Goal: Communication & Community: Answer question/provide support

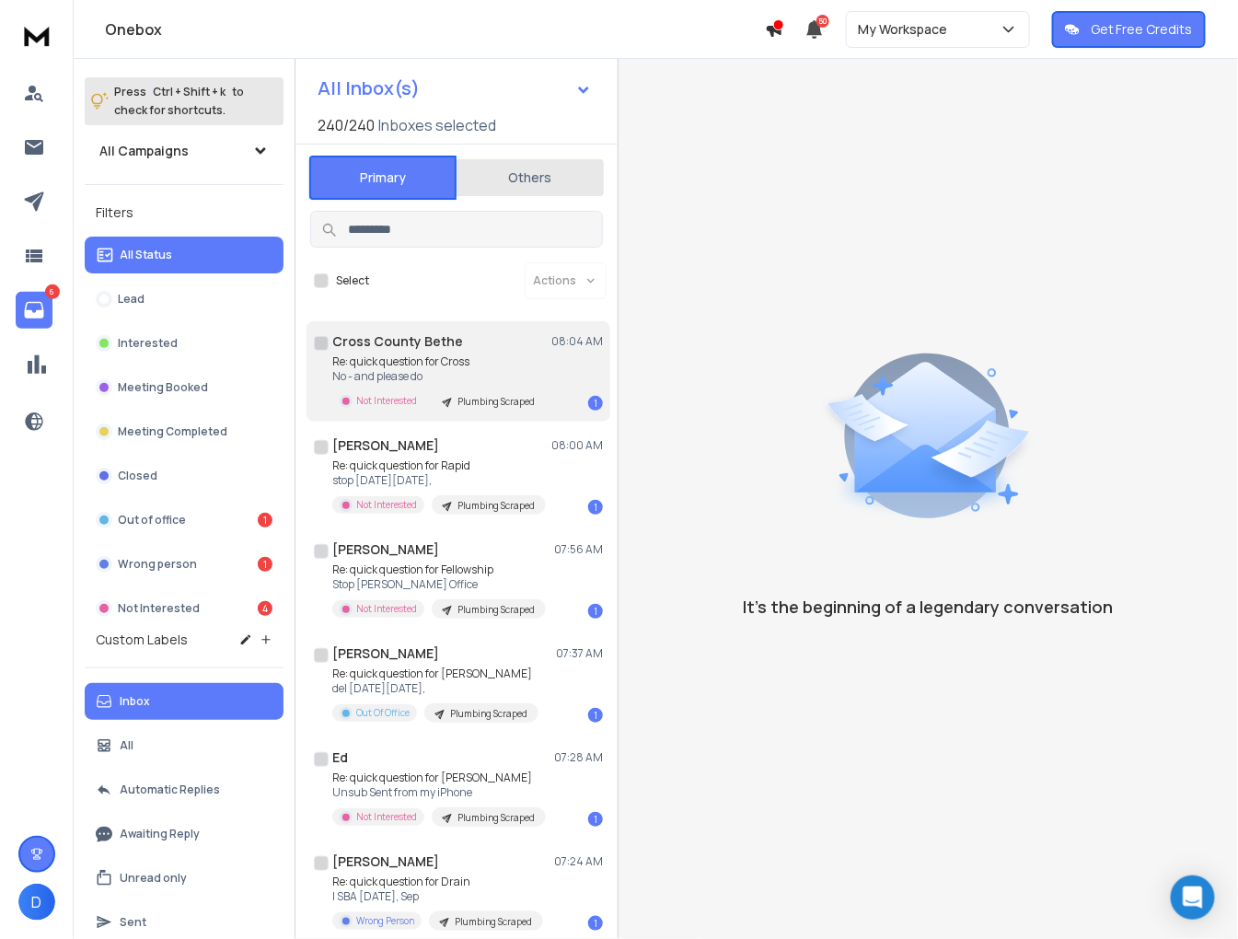
click at [479, 350] on div "Cross County Bethe 08:04 AM" at bounding box center [467, 341] width 271 height 18
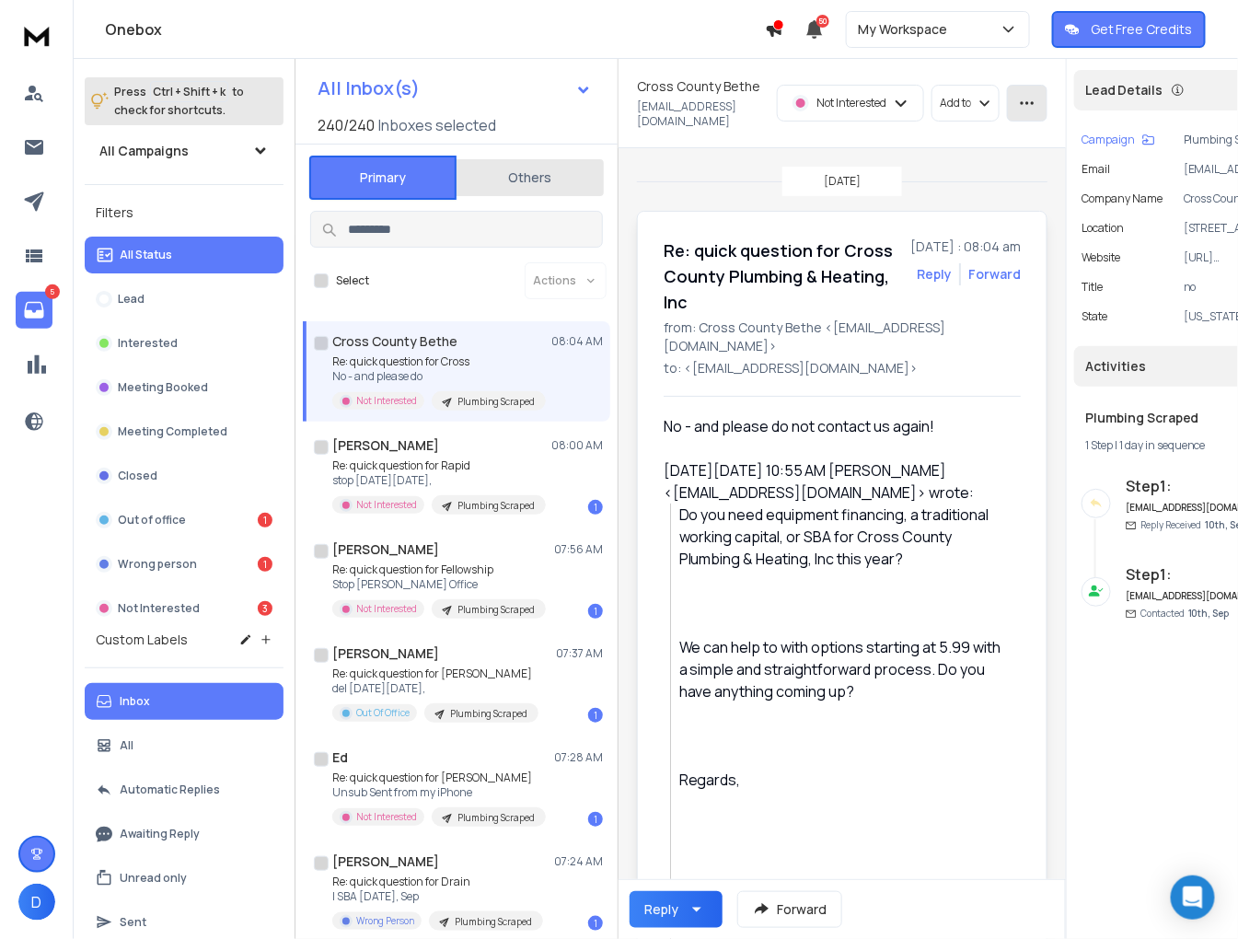
click at [1035, 101] on icon "button" at bounding box center [1028, 102] width 14 height 3
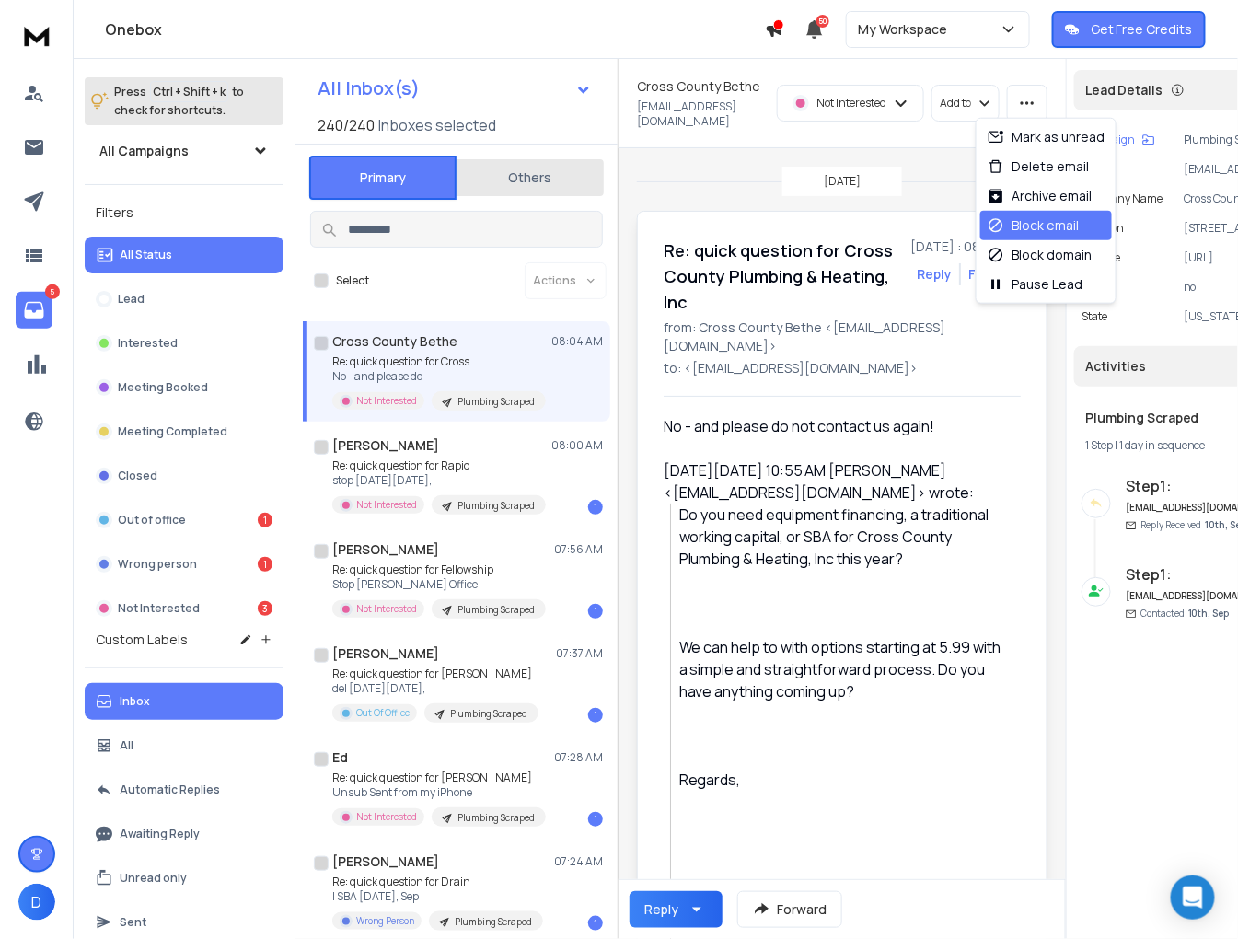
click at [1055, 216] on div "Block email" at bounding box center [1033, 225] width 91 height 18
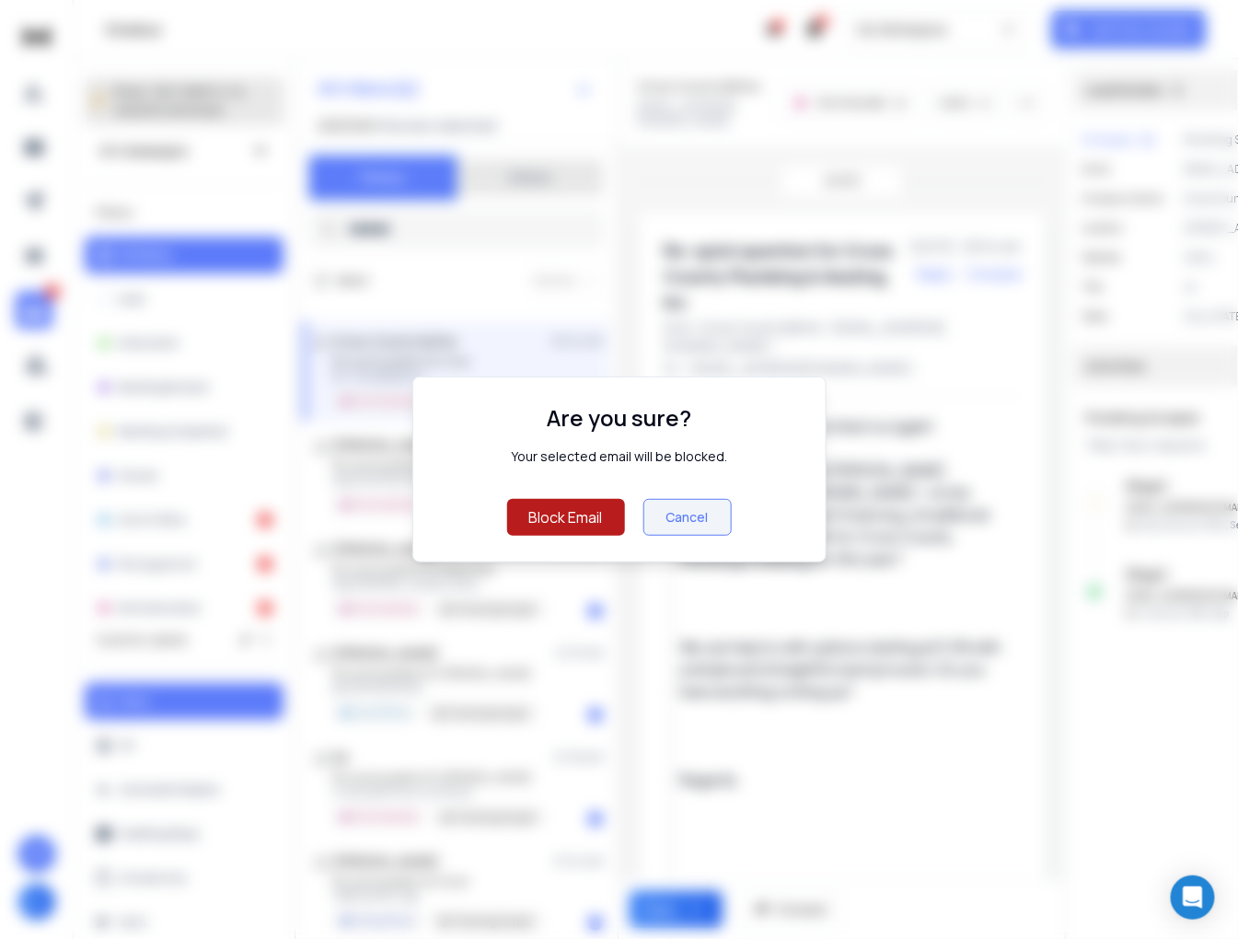
click at [573, 515] on button "Block Email" at bounding box center [566, 517] width 118 height 37
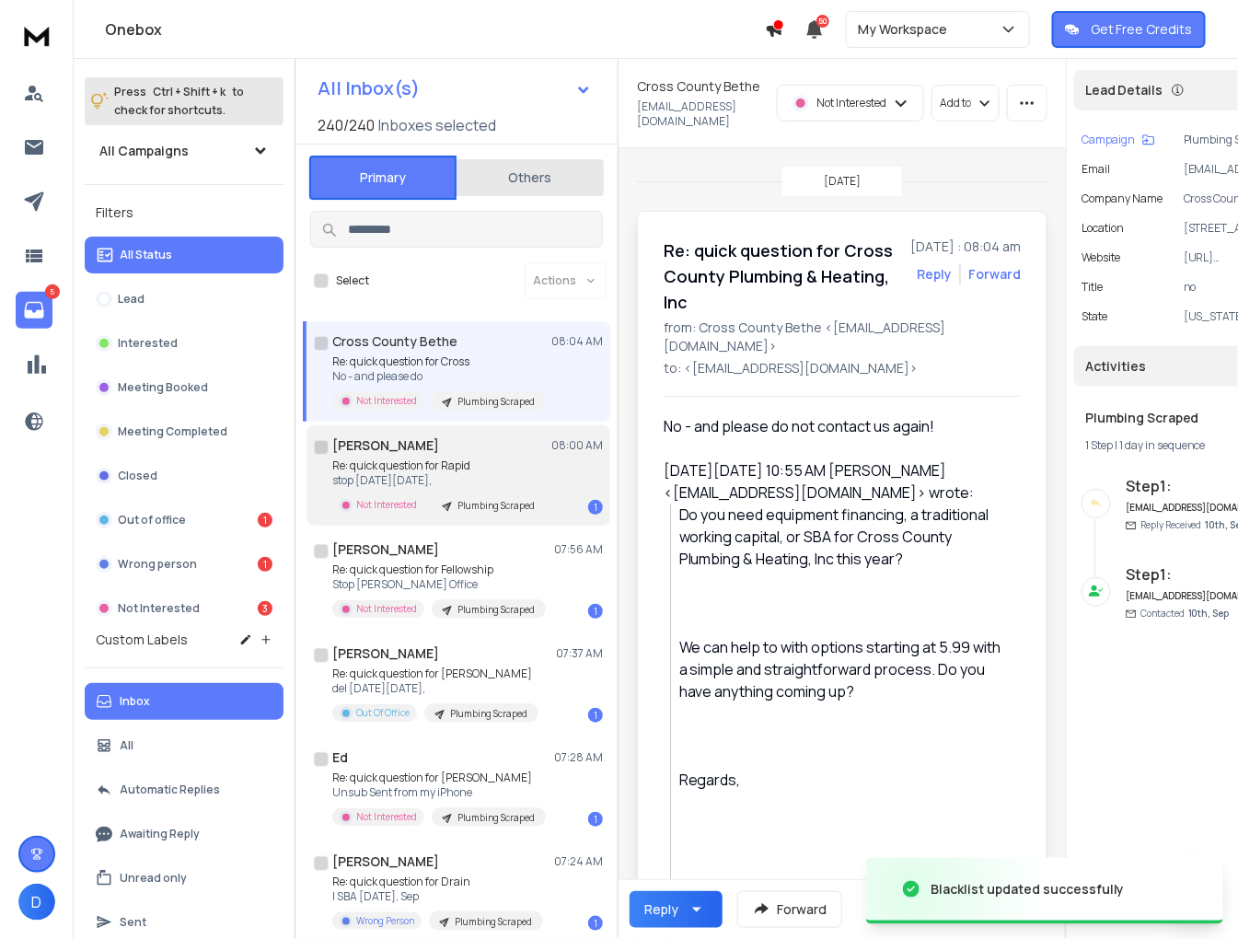
click at [497, 481] on p "stop [DATE][DATE]," at bounding box center [439, 480] width 214 height 15
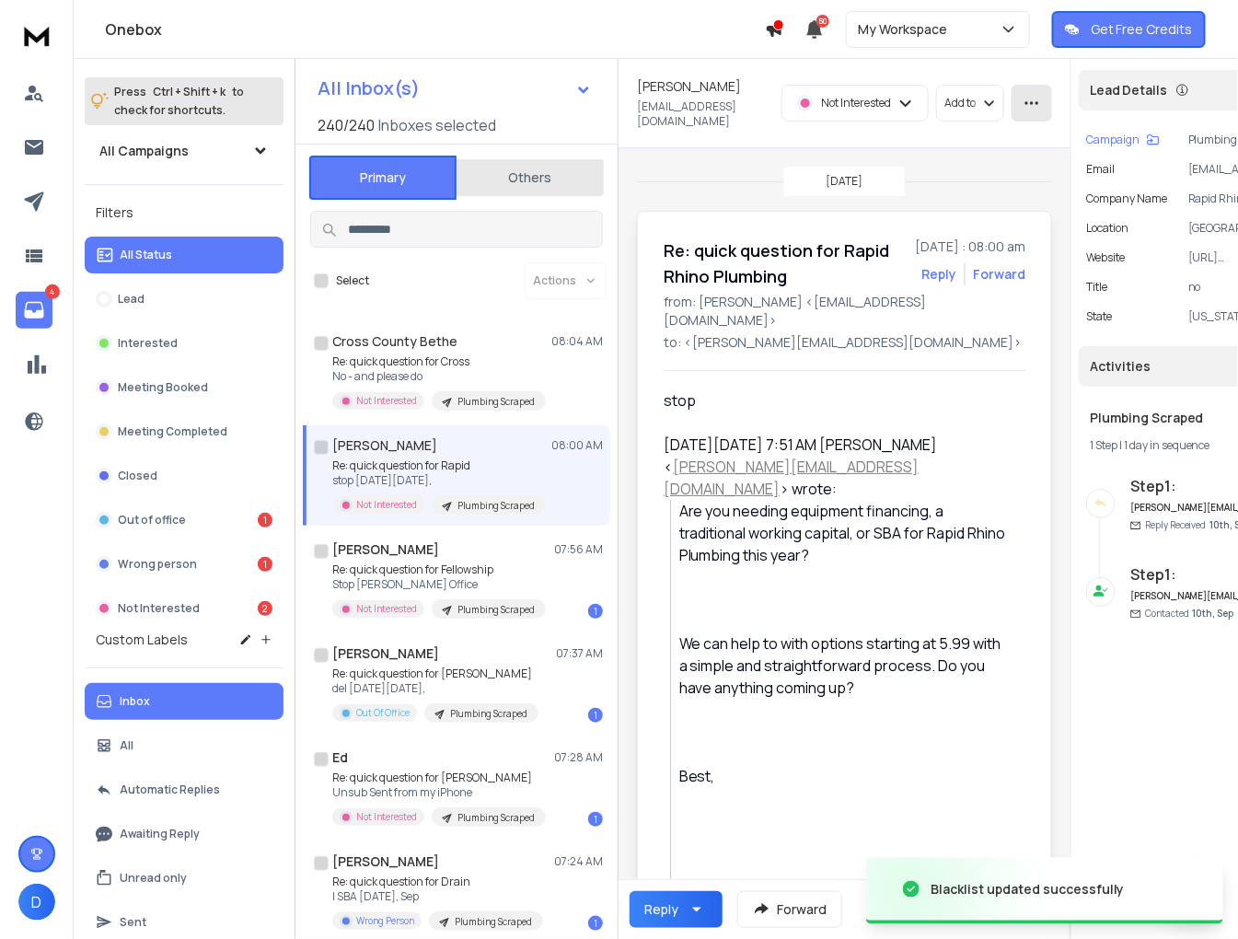
click at [1040, 95] on icon "button" at bounding box center [1032, 103] width 17 height 17
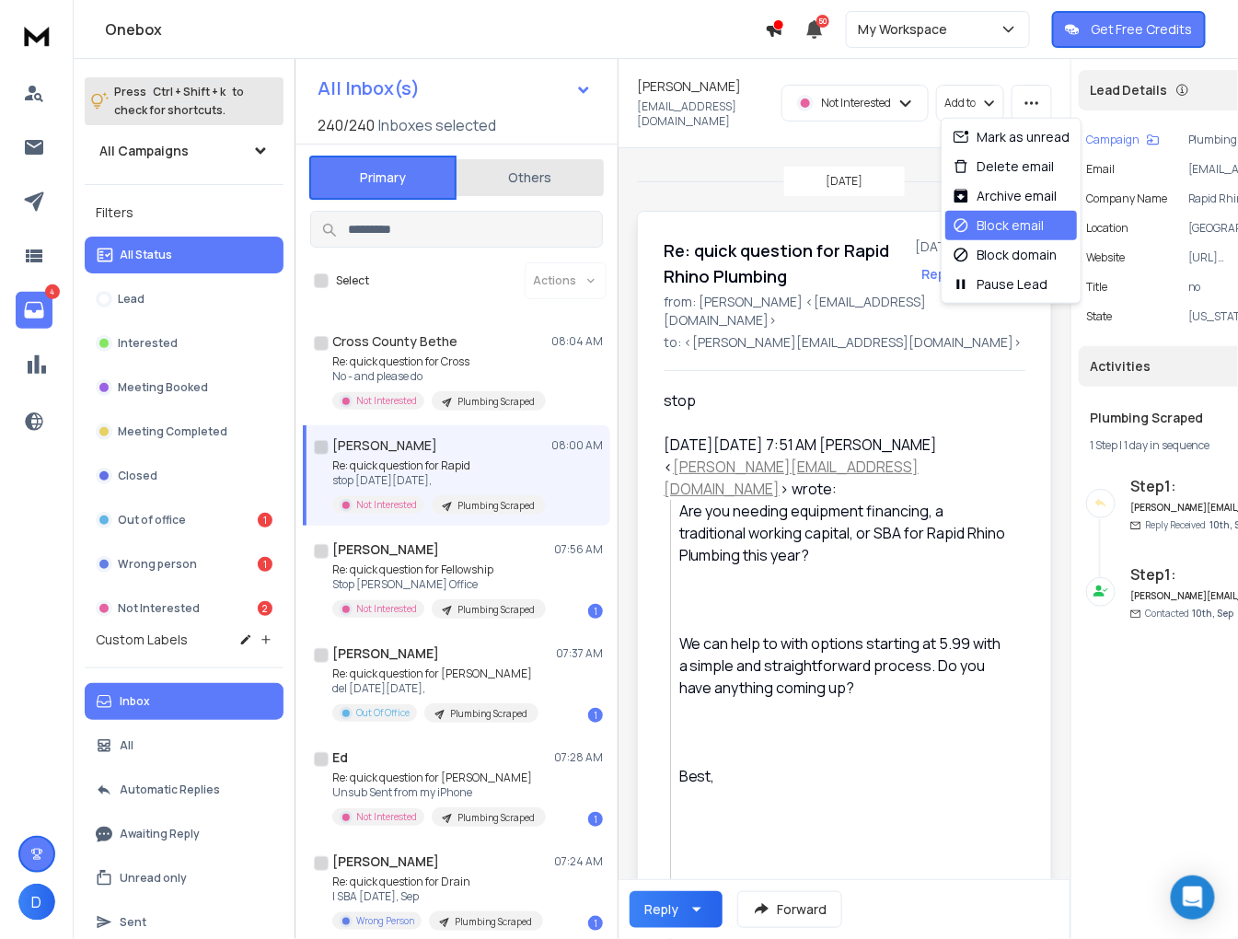
click at [1016, 225] on div "Block email" at bounding box center [998, 225] width 91 height 18
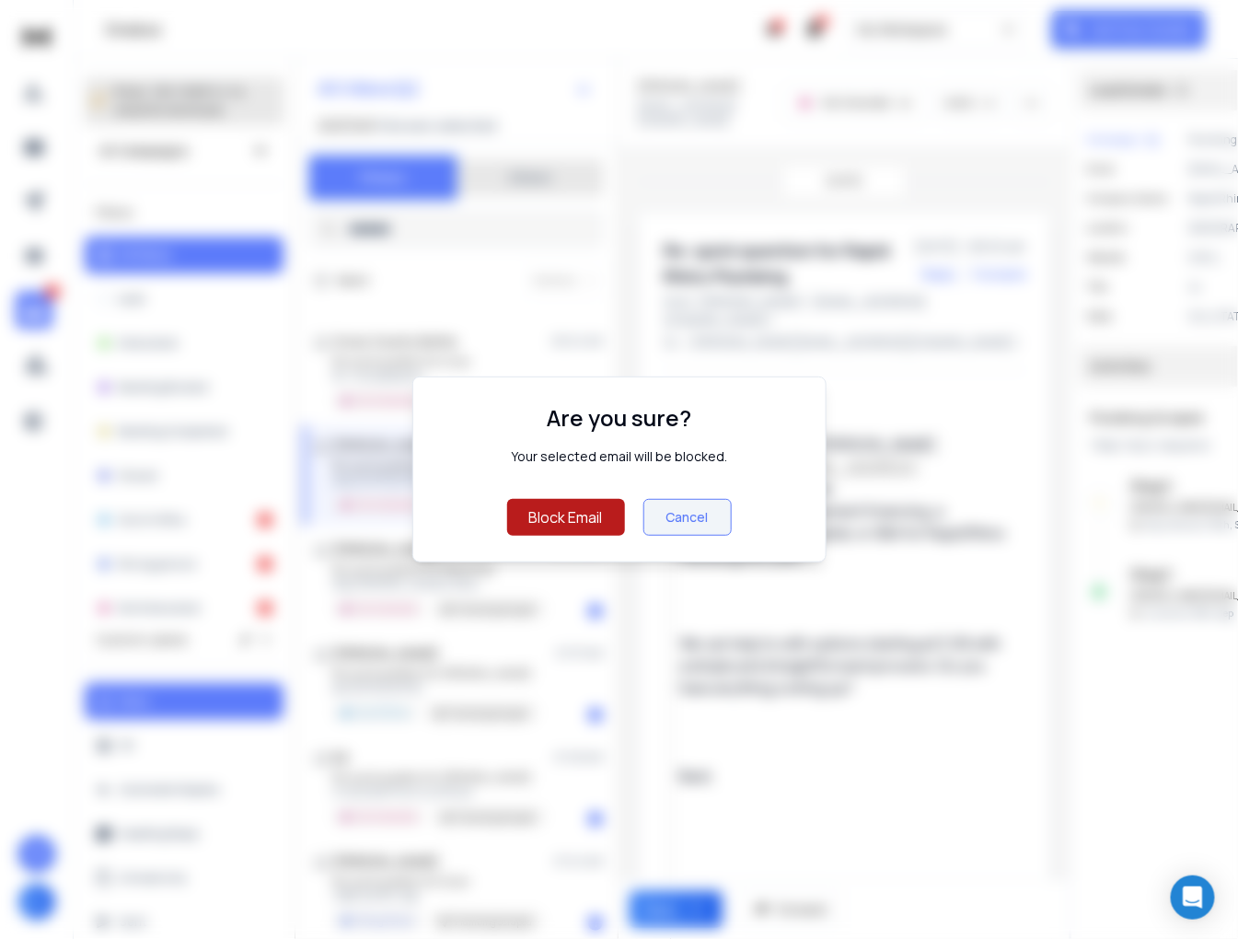
click at [562, 517] on button "Block Email" at bounding box center [566, 517] width 118 height 37
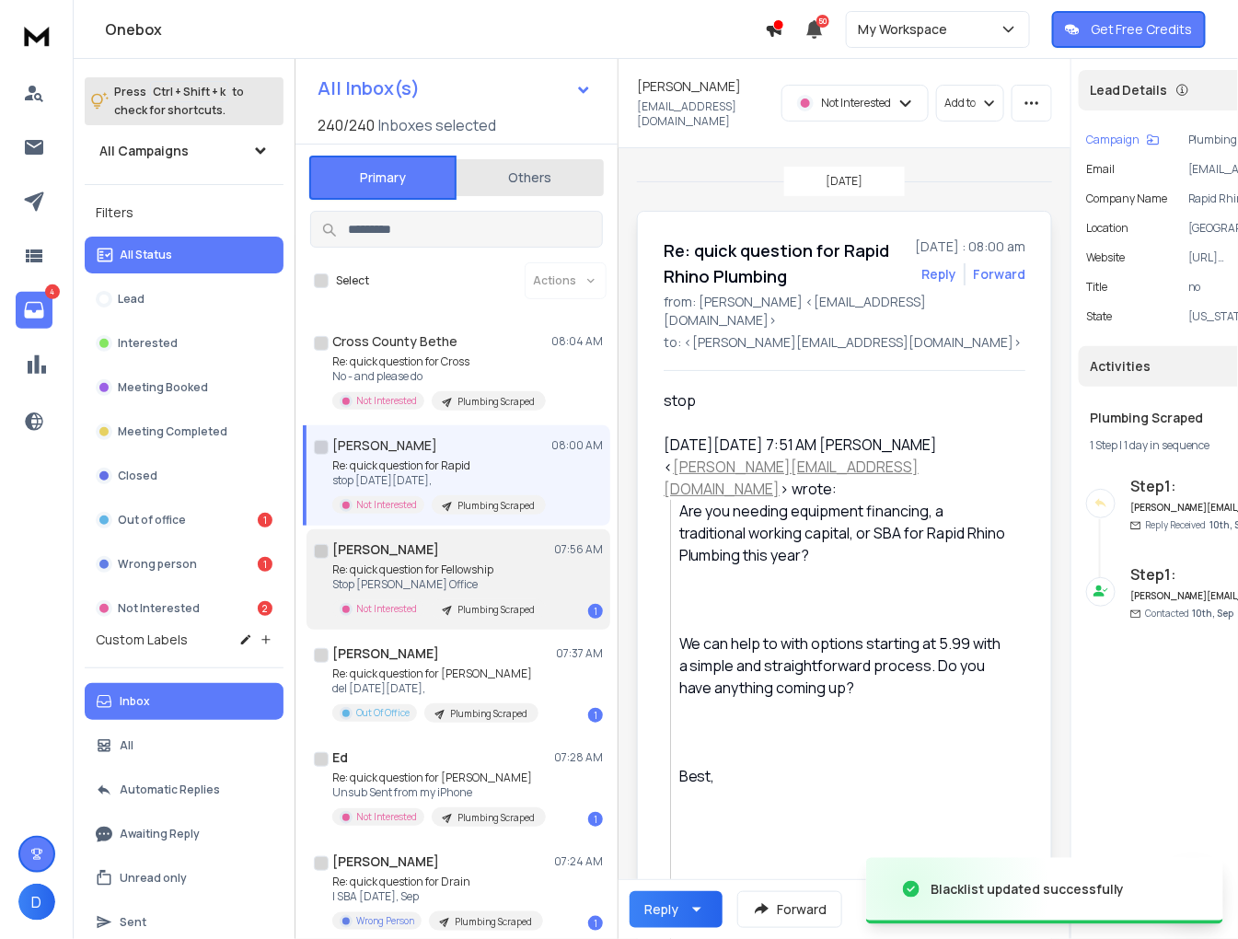
click at [464, 565] on p "Re: quick question for Fellowship" at bounding box center [439, 569] width 214 height 15
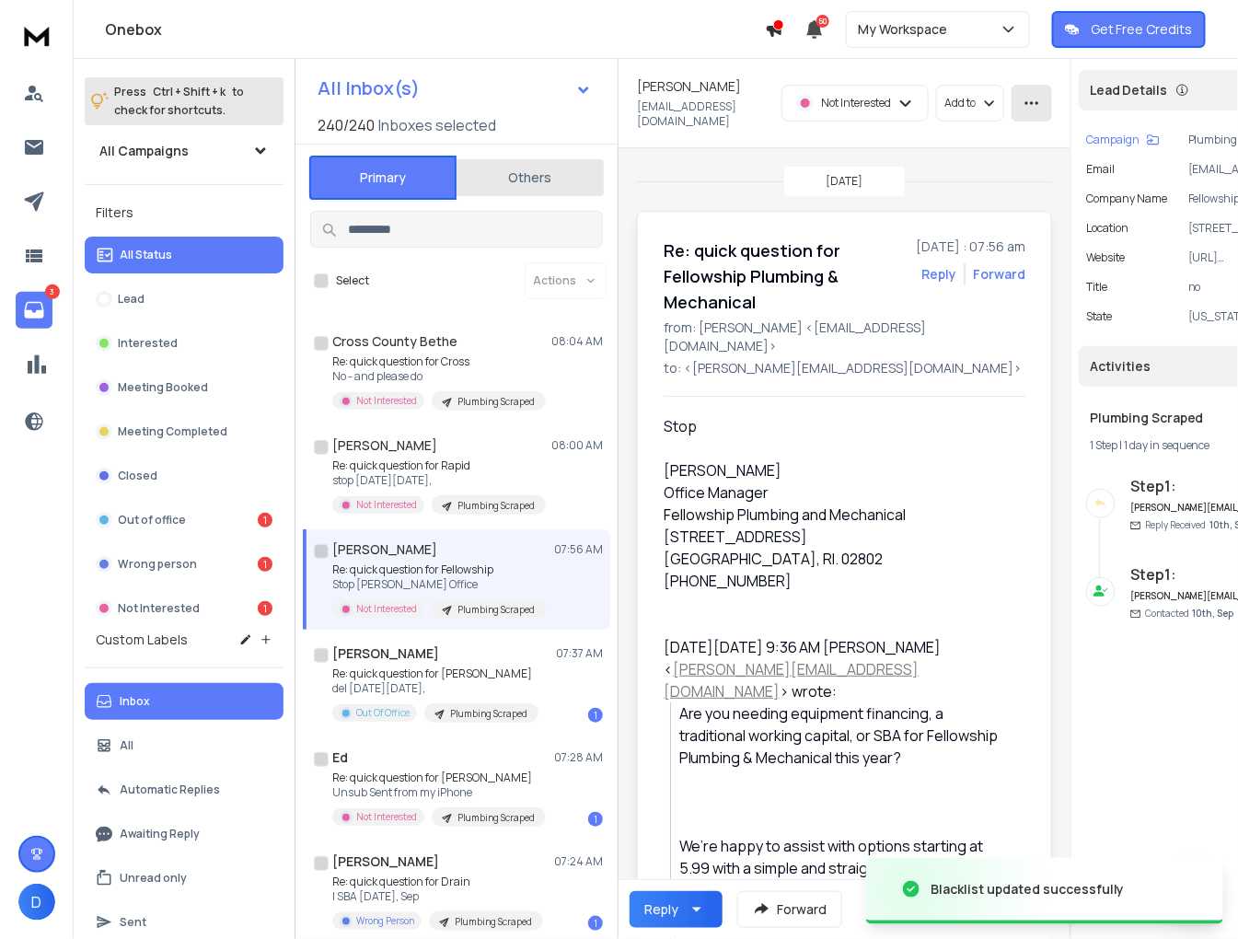
click at [1052, 95] on button "button" at bounding box center [1032, 103] width 41 height 37
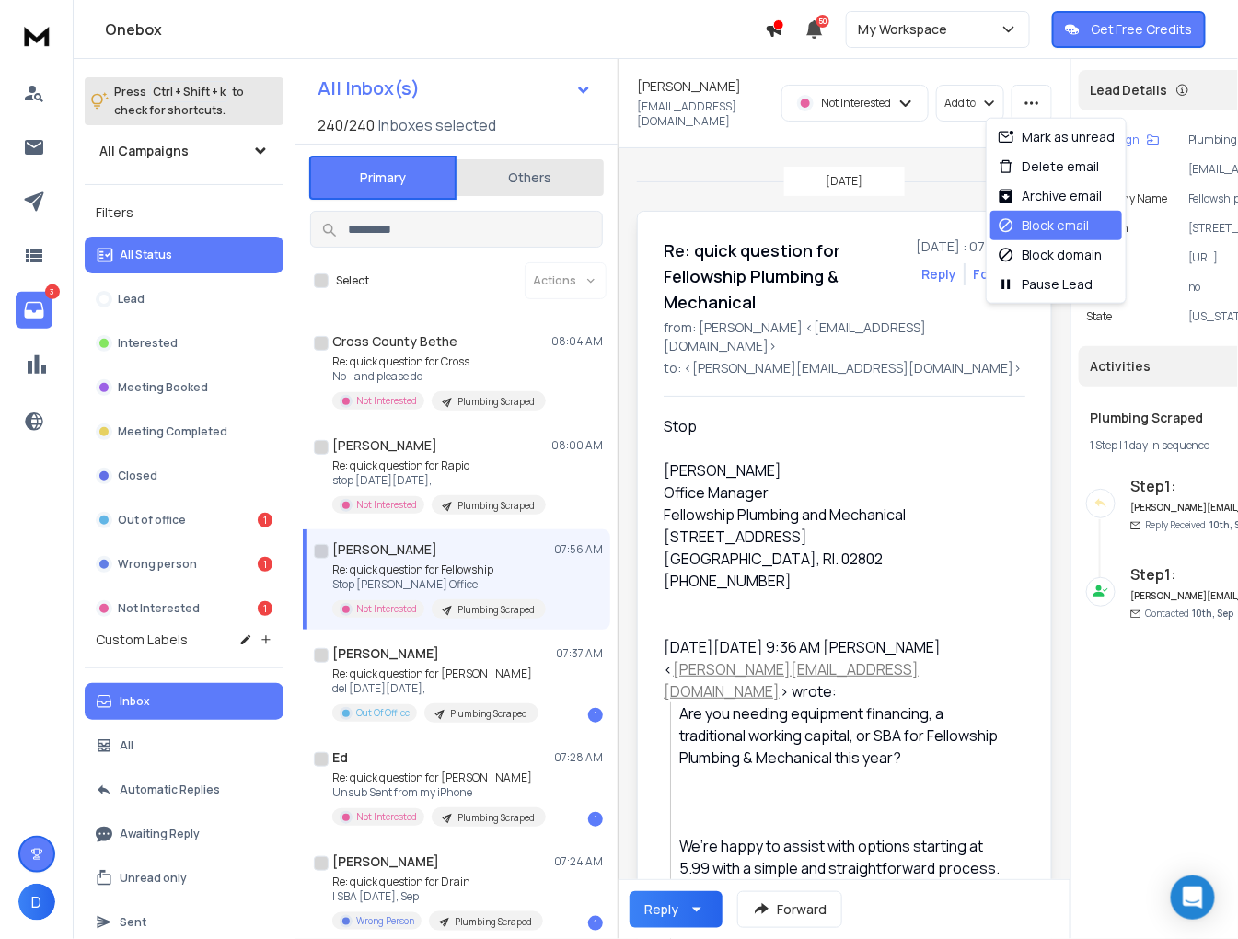
click at [1048, 227] on div "Block email" at bounding box center [1043, 225] width 91 height 18
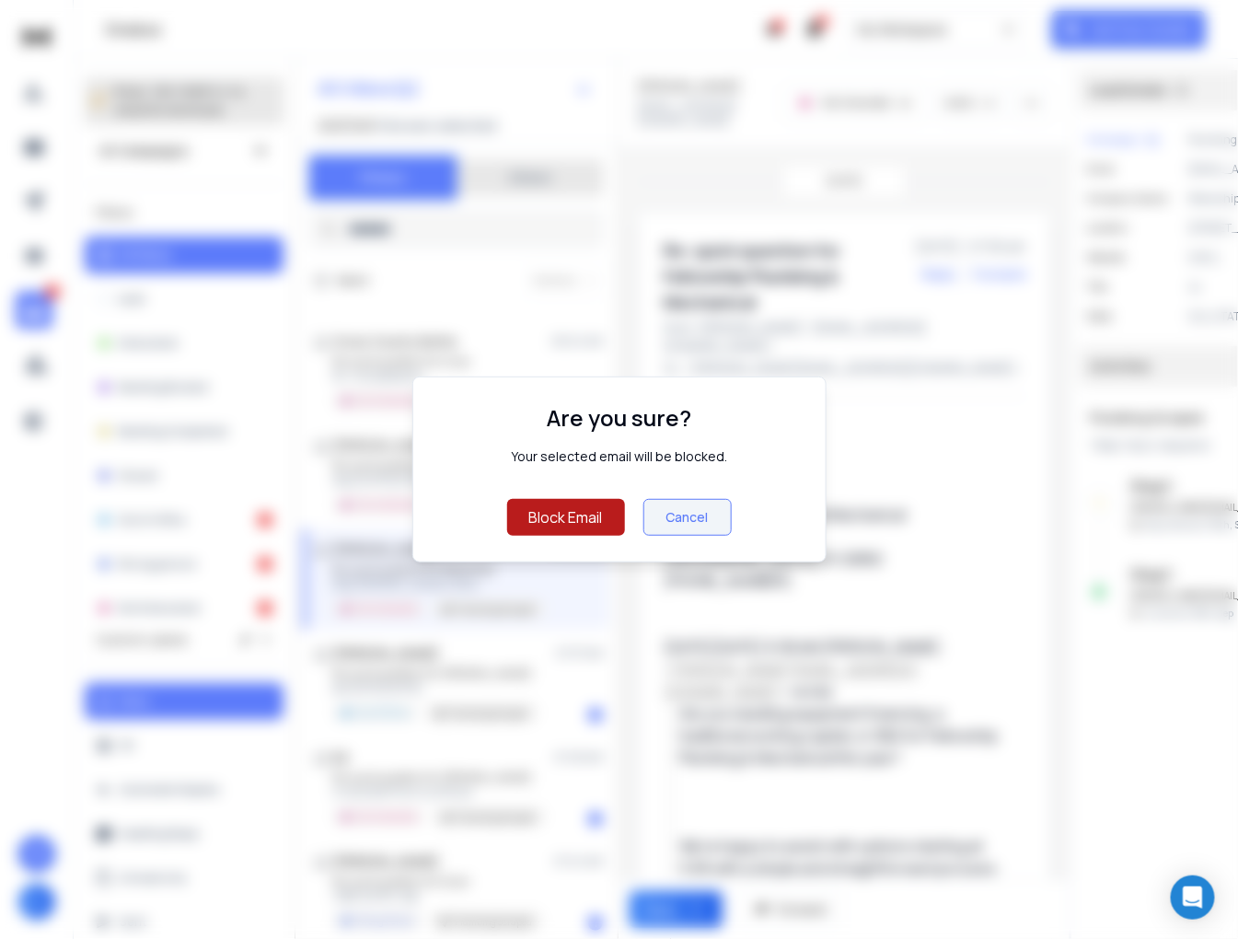
click at [568, 513] on button "Block Email" at bounding box center [566, 517] width 118 height 37
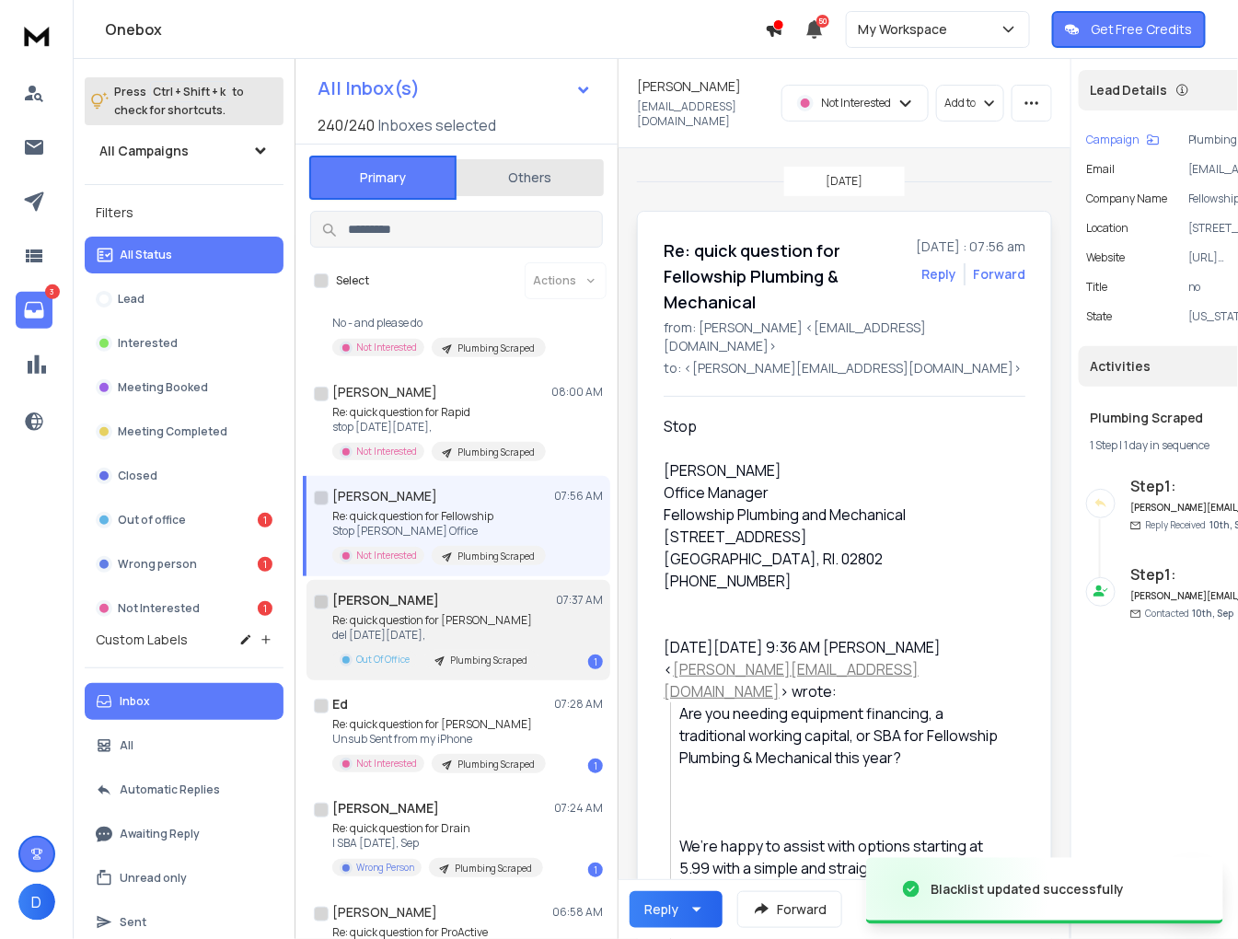
scroll to position [102, 0]
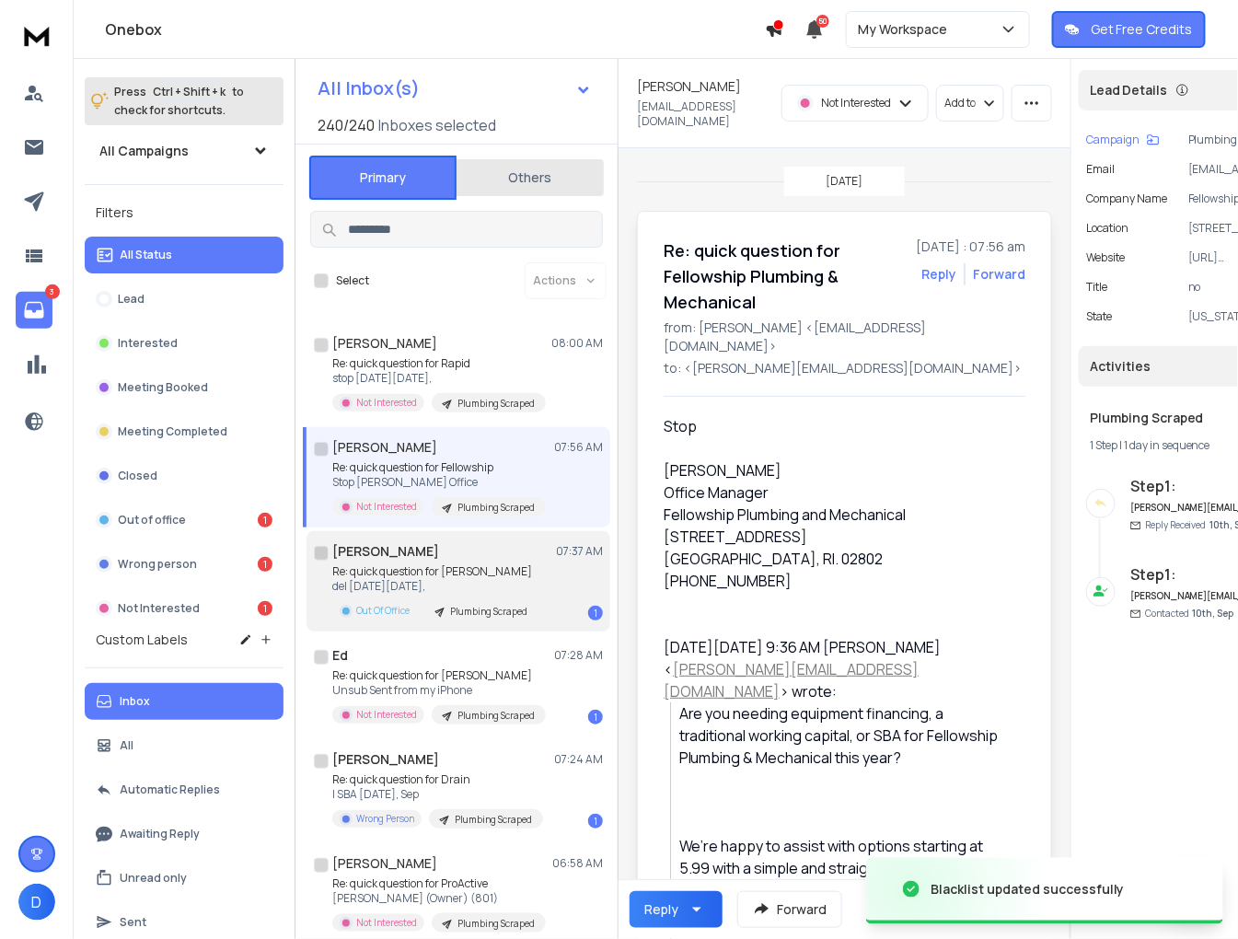
click at [536, 556] on div "[PERSON_NAME] 07:37 AM" at bounding box center [467, 551] width 271 height 18
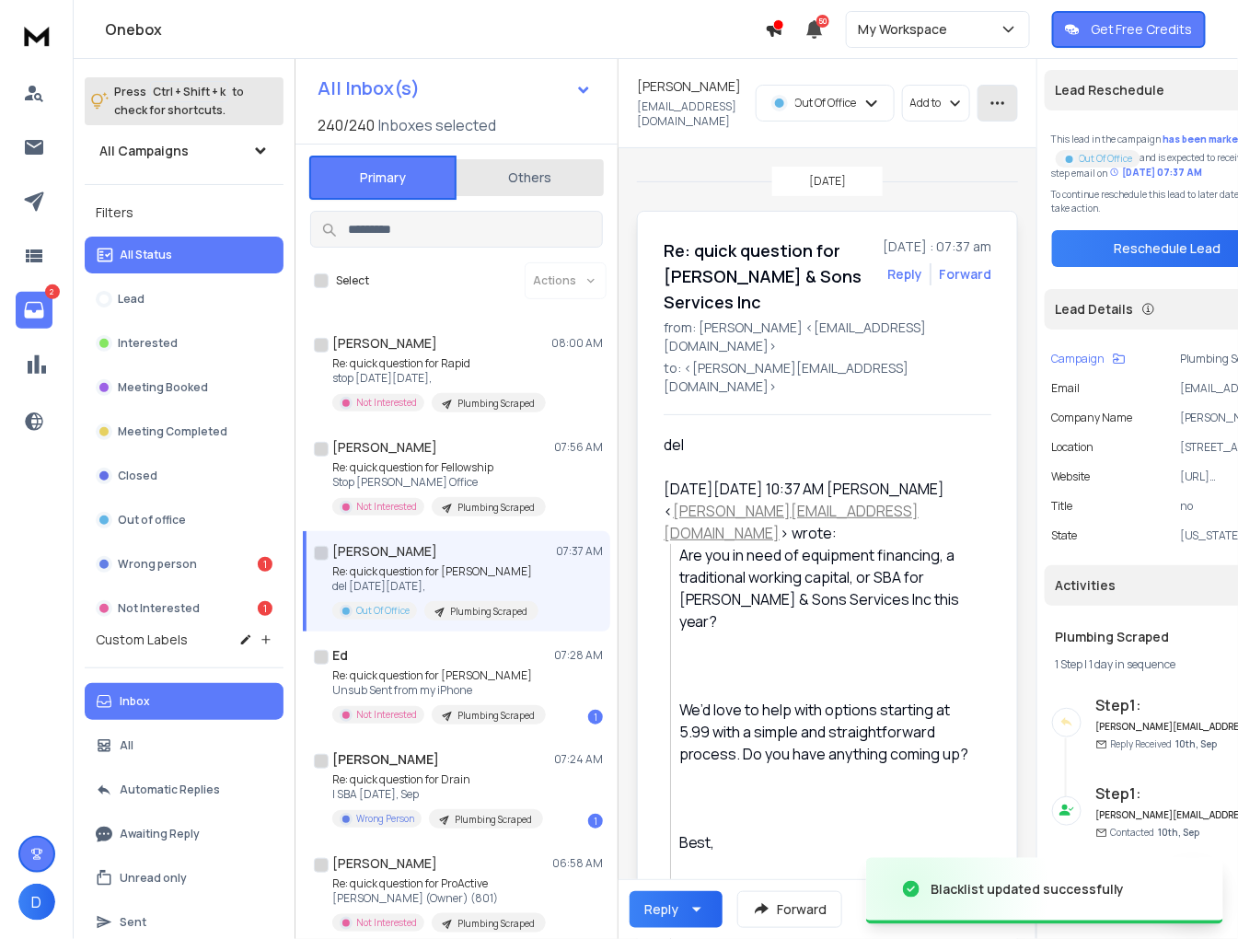
click at [1006, 98] on icon "button" at bounding box center [998, 103] width 17 height 17
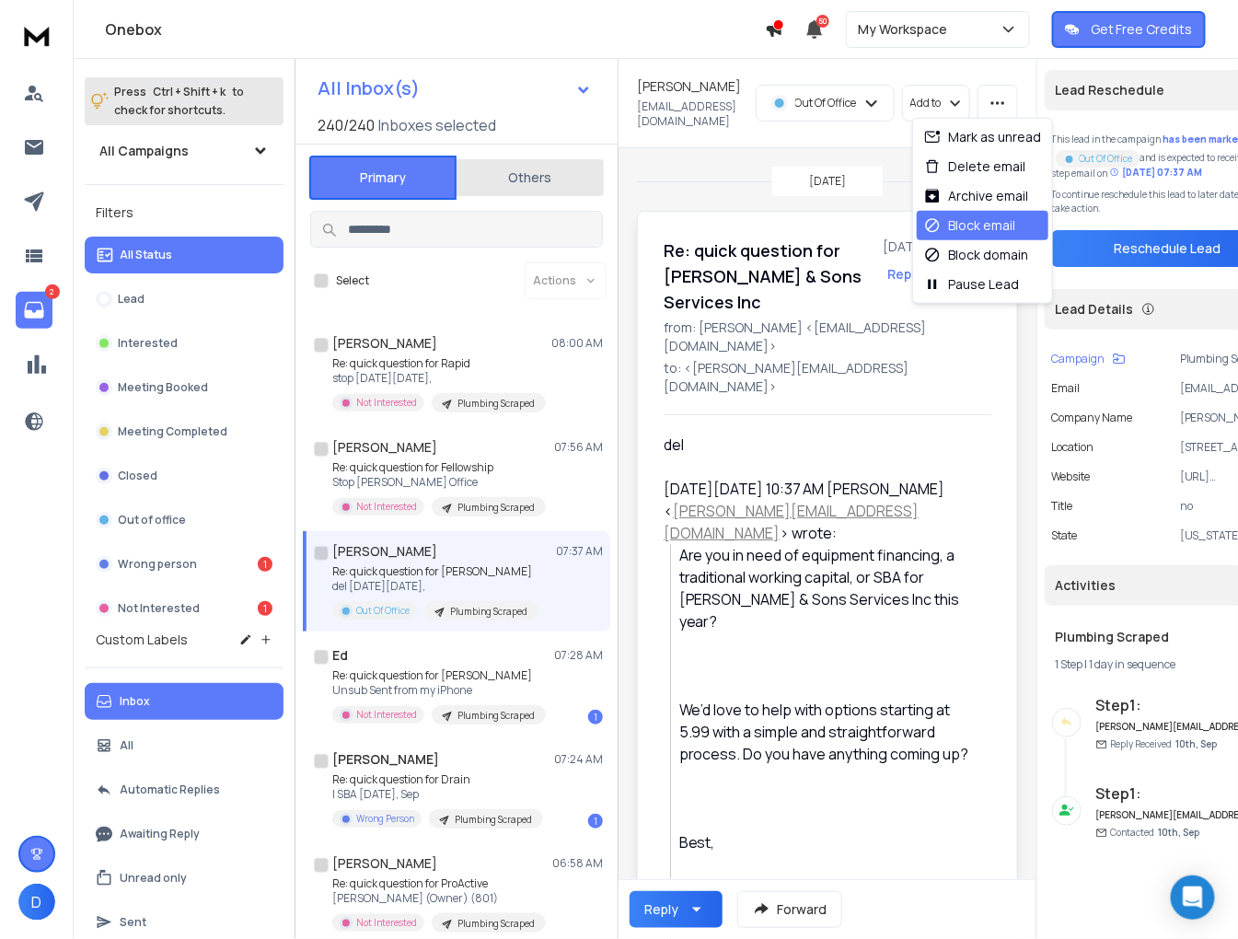
click at [990, 226] on div "Block email" at bounding box center [969, 225] width 91 height 18
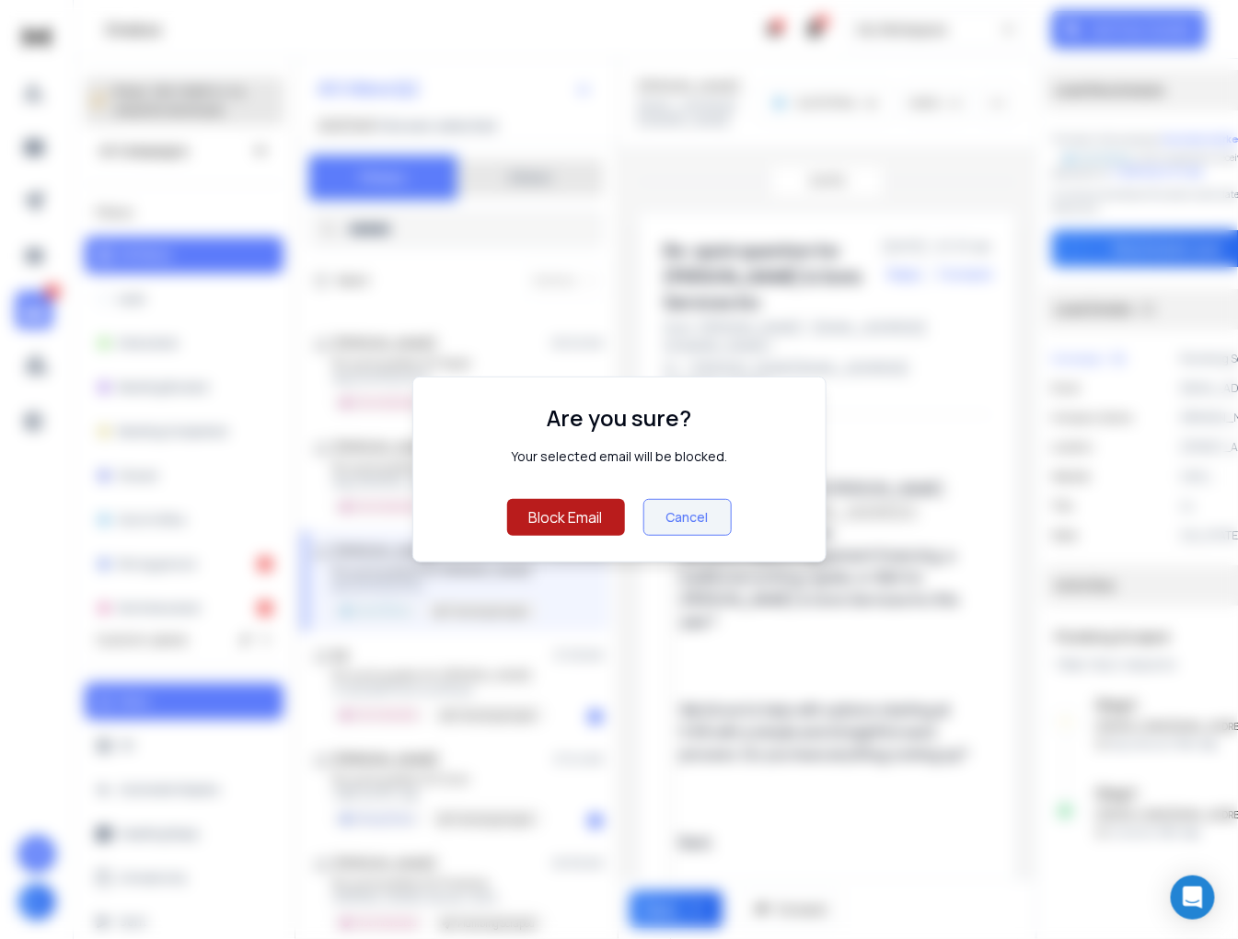
click at [564, 509] on button "Block Email" at bounding box center [566, 517] width 118 height 37
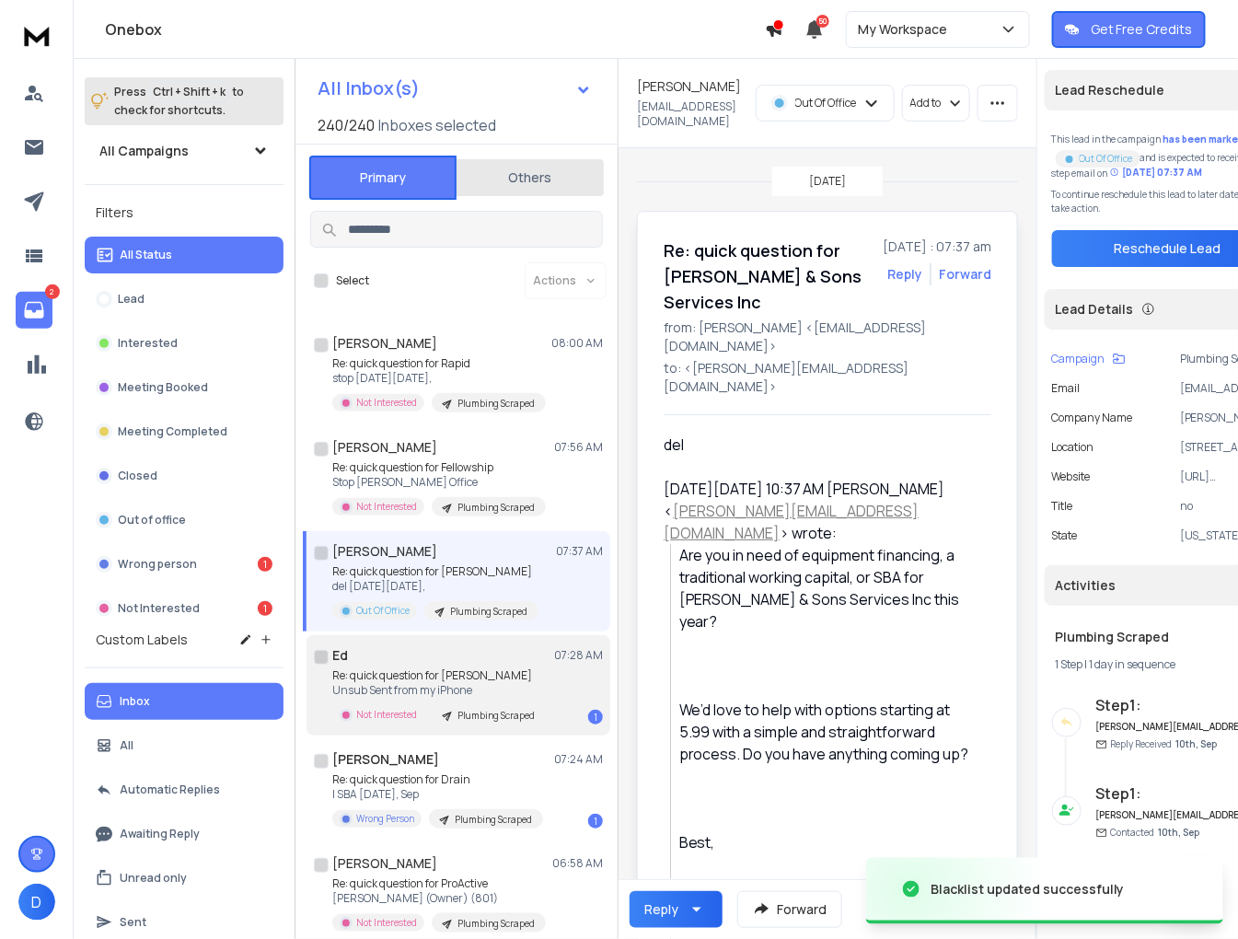
drag, startPoint x: 536, startPoint y: 686, endPoint x: 541, endPoint y: 674, distance: 13.2
click at [536, 684] on p "Unsub Sent from my iPhone" at bounding box center [439, 690] width 214 height 15
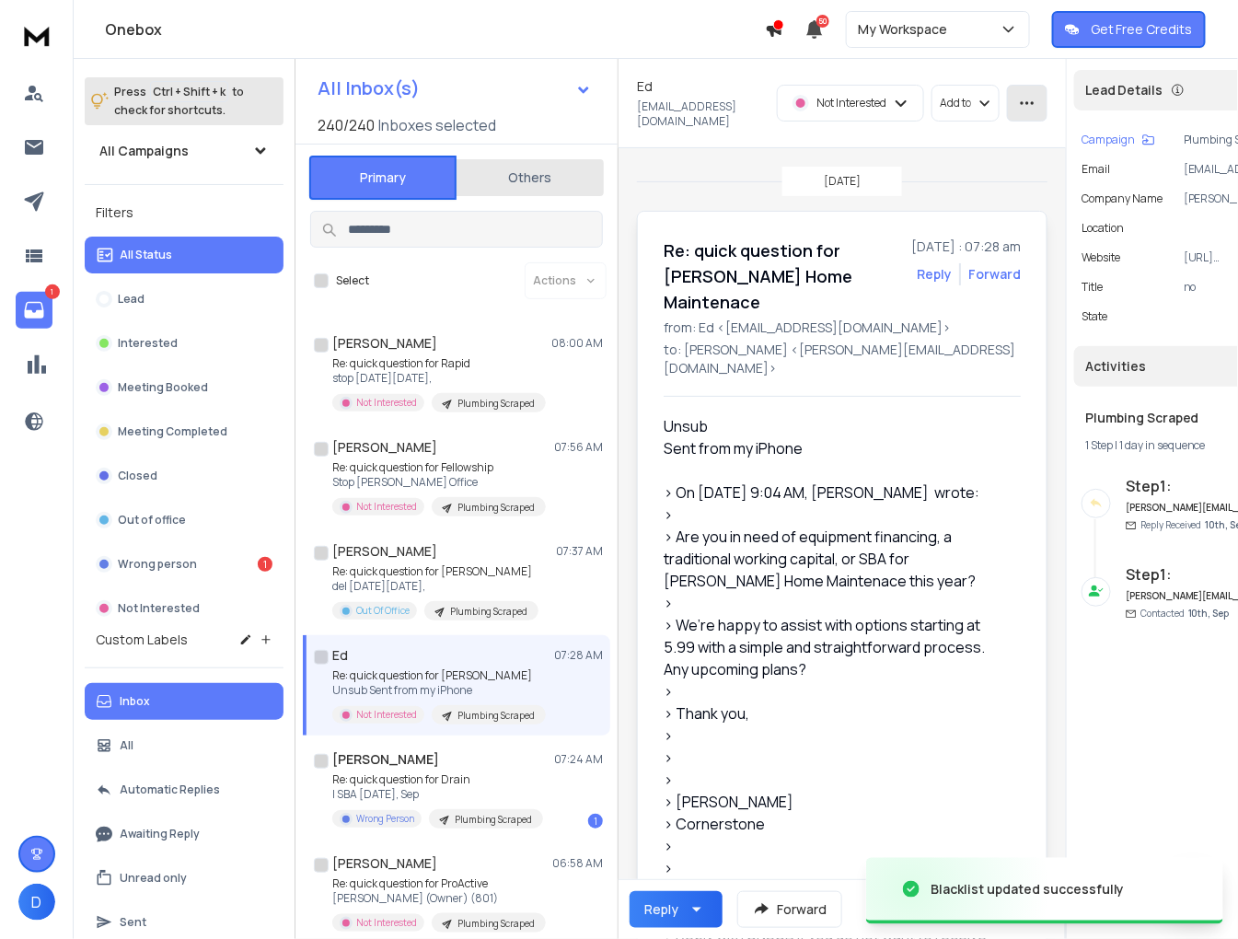
click at [1036, 103] on icon "button" at bounding box center [1027, 103] width 17 height 17
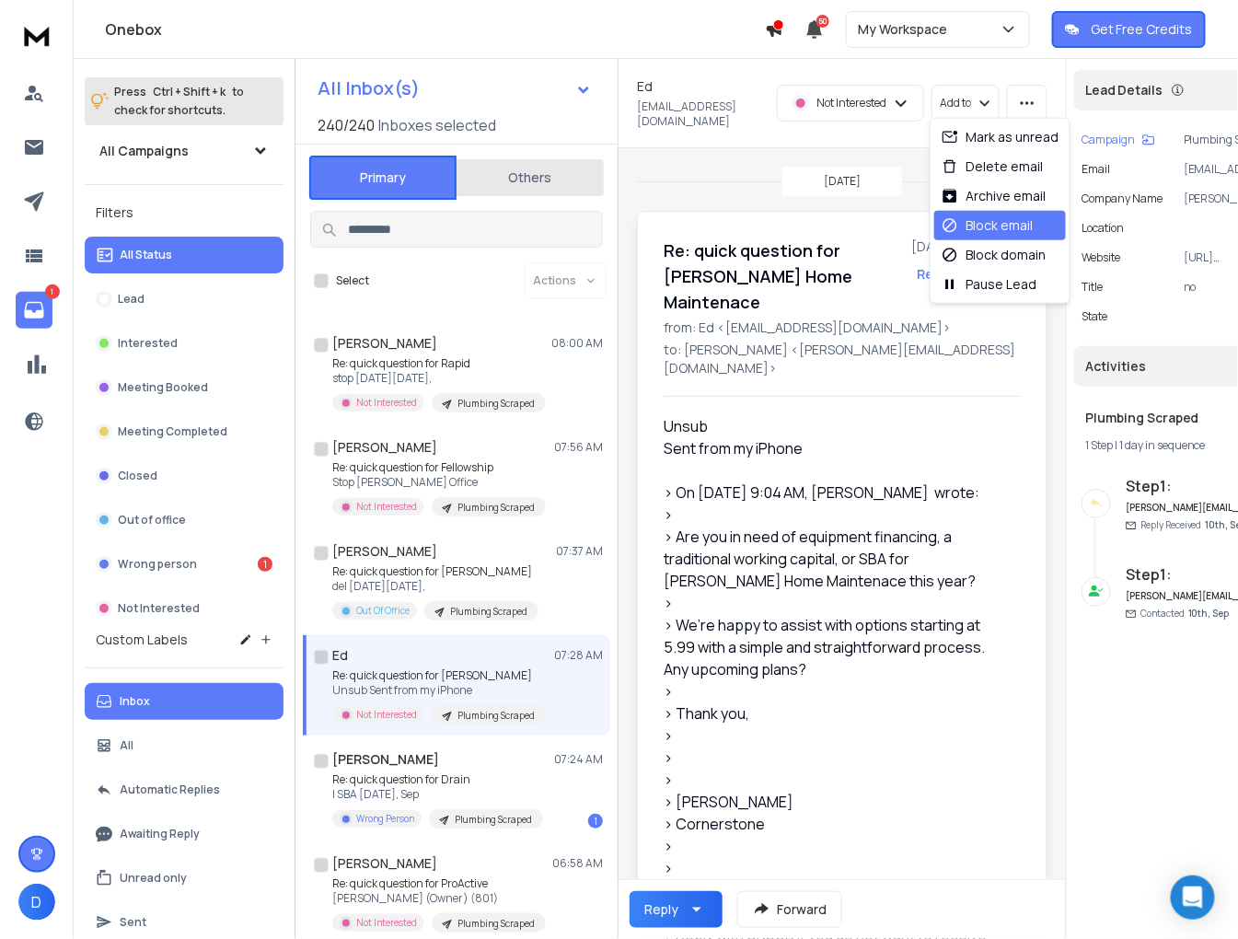
click at [1018, 223] on div "Block email" at bounding box center [987, 225] width 91 height 18
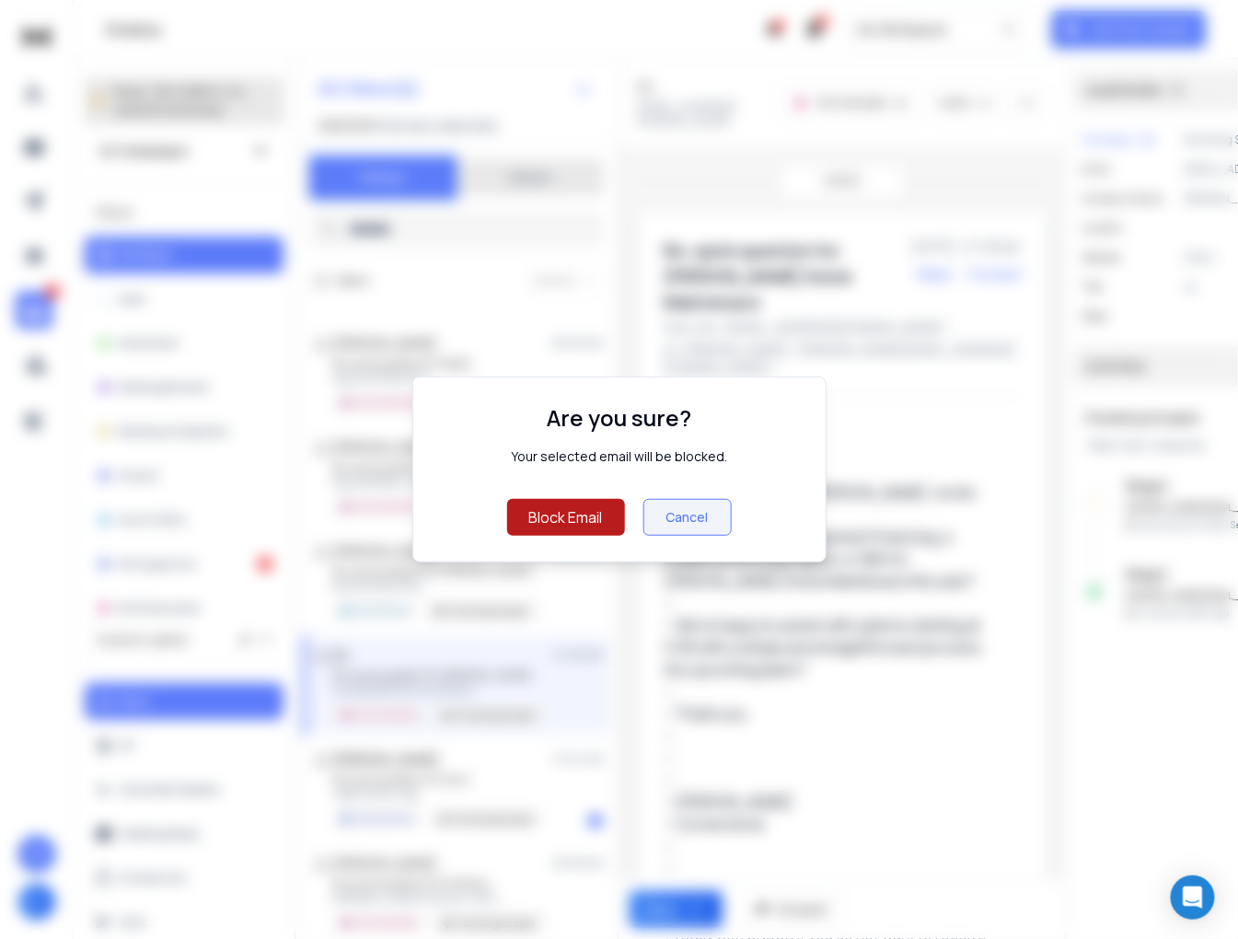
click at [583, 508] on button "Block Email" at bounding box center [566, 517] width 118 height 37
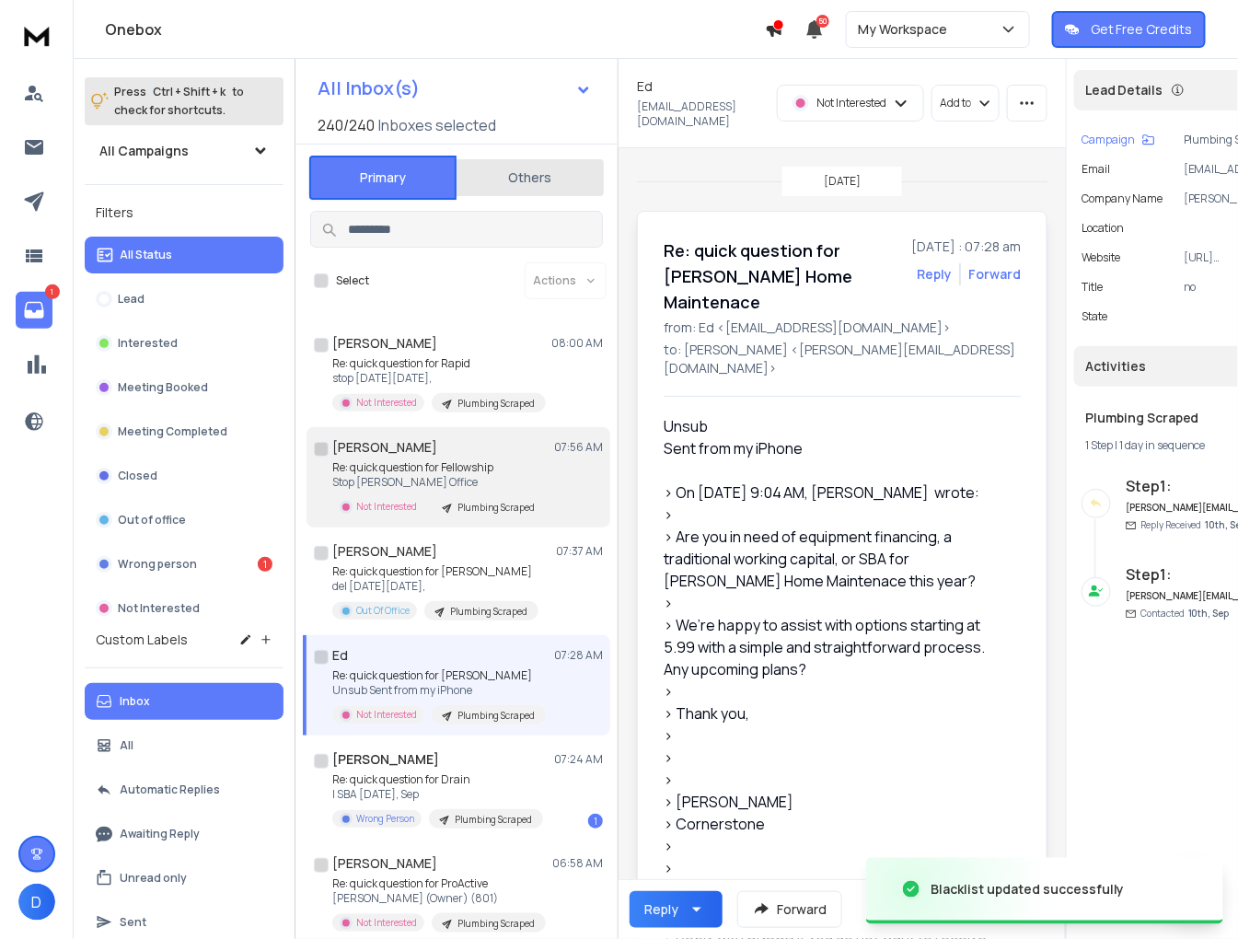
scroll to position [204, 0]
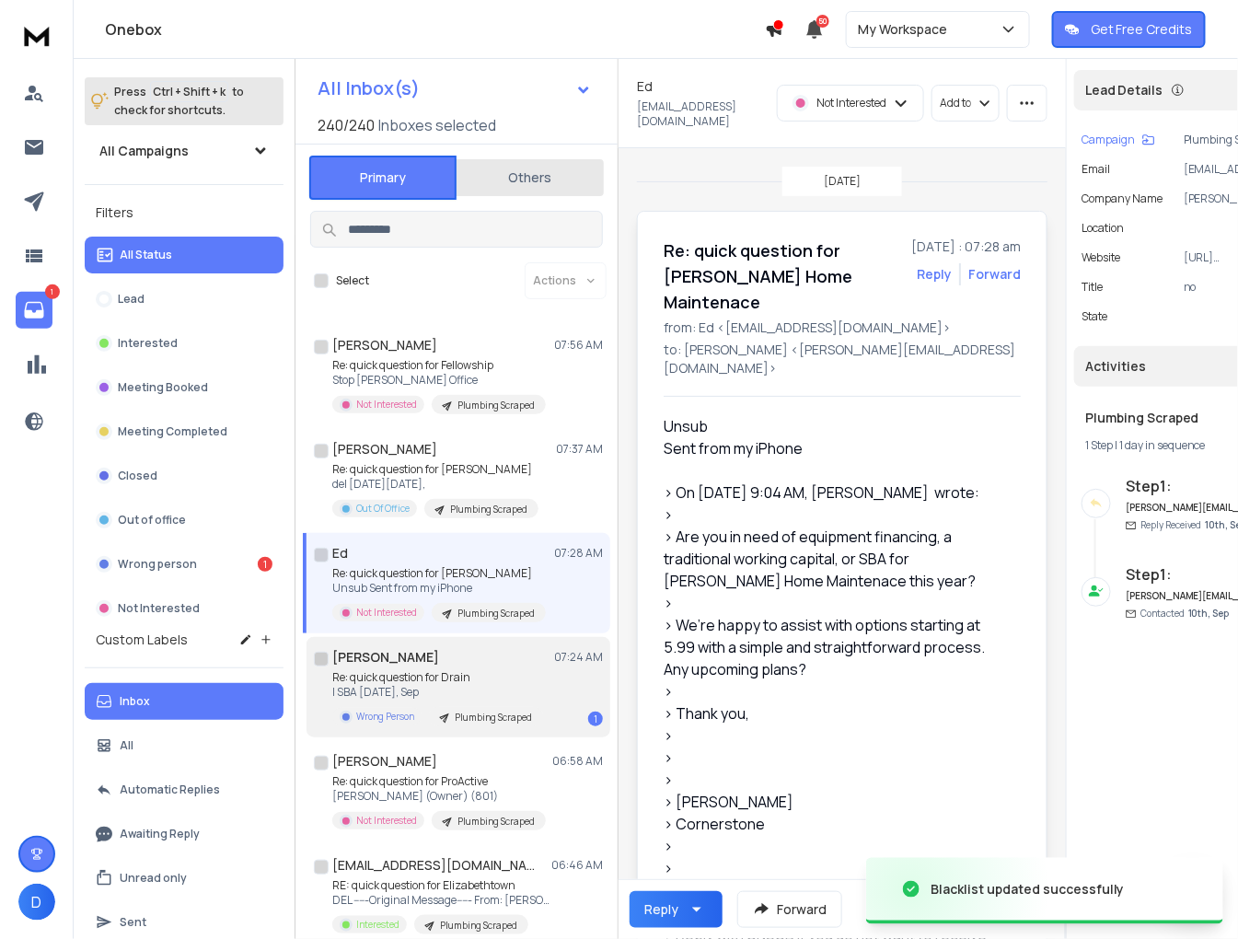
click at [447, 674] on p "Re: quick question for Drain" at bounding box center [437, 677] width 211 height 15
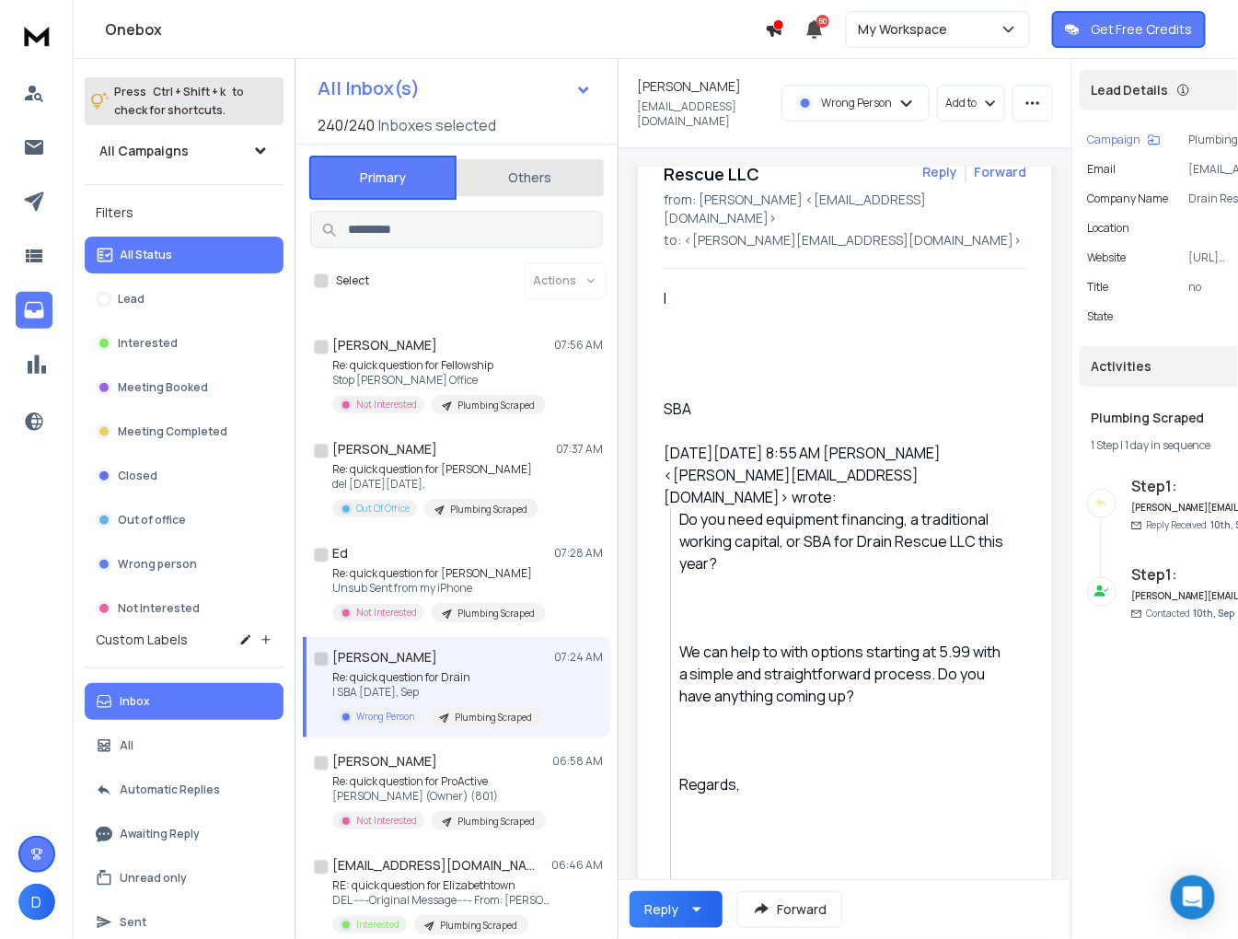
scroll to position [0, 0]
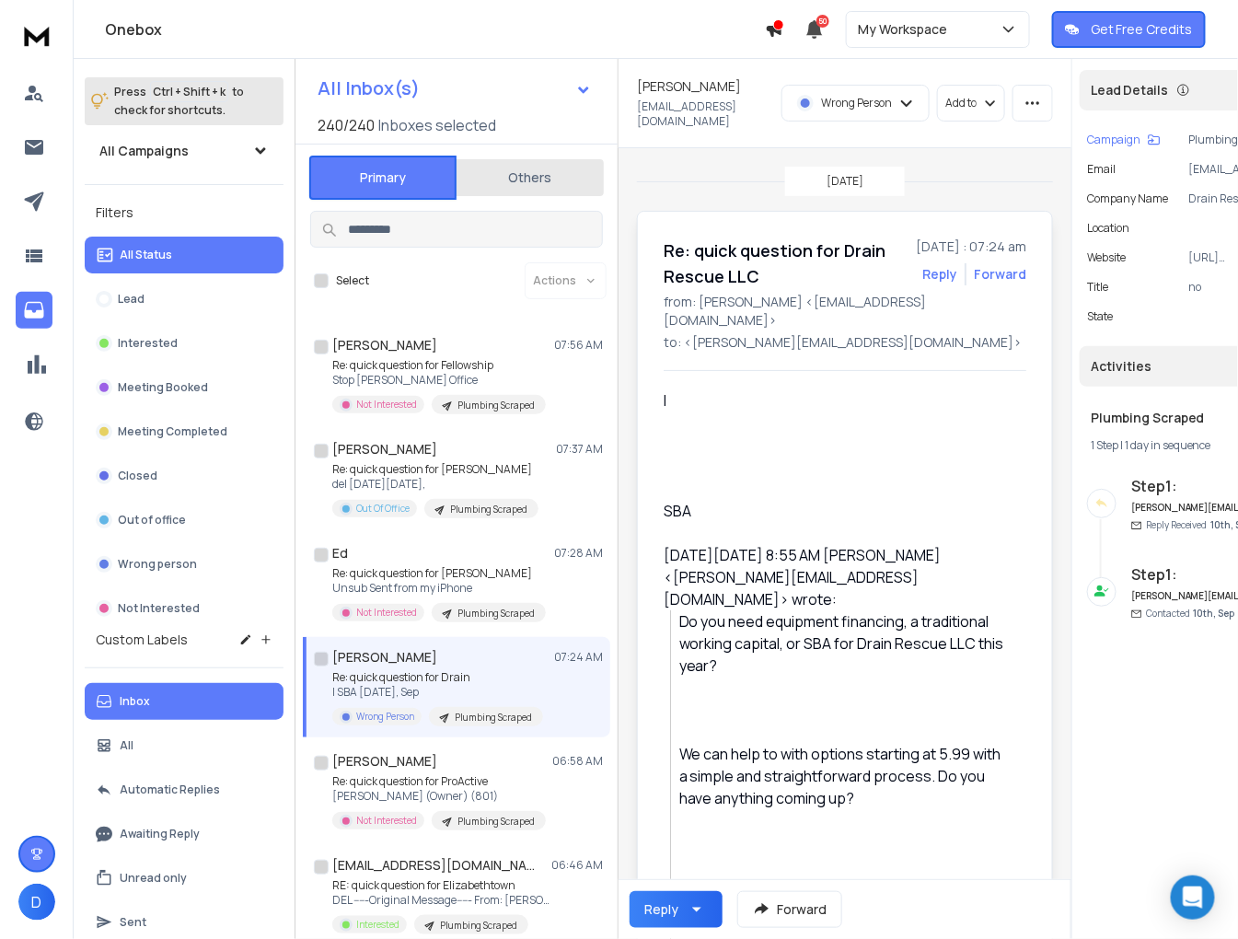
click at [665, 912] on div "Reply" at bounding box center [661, 909] width 34 height 18
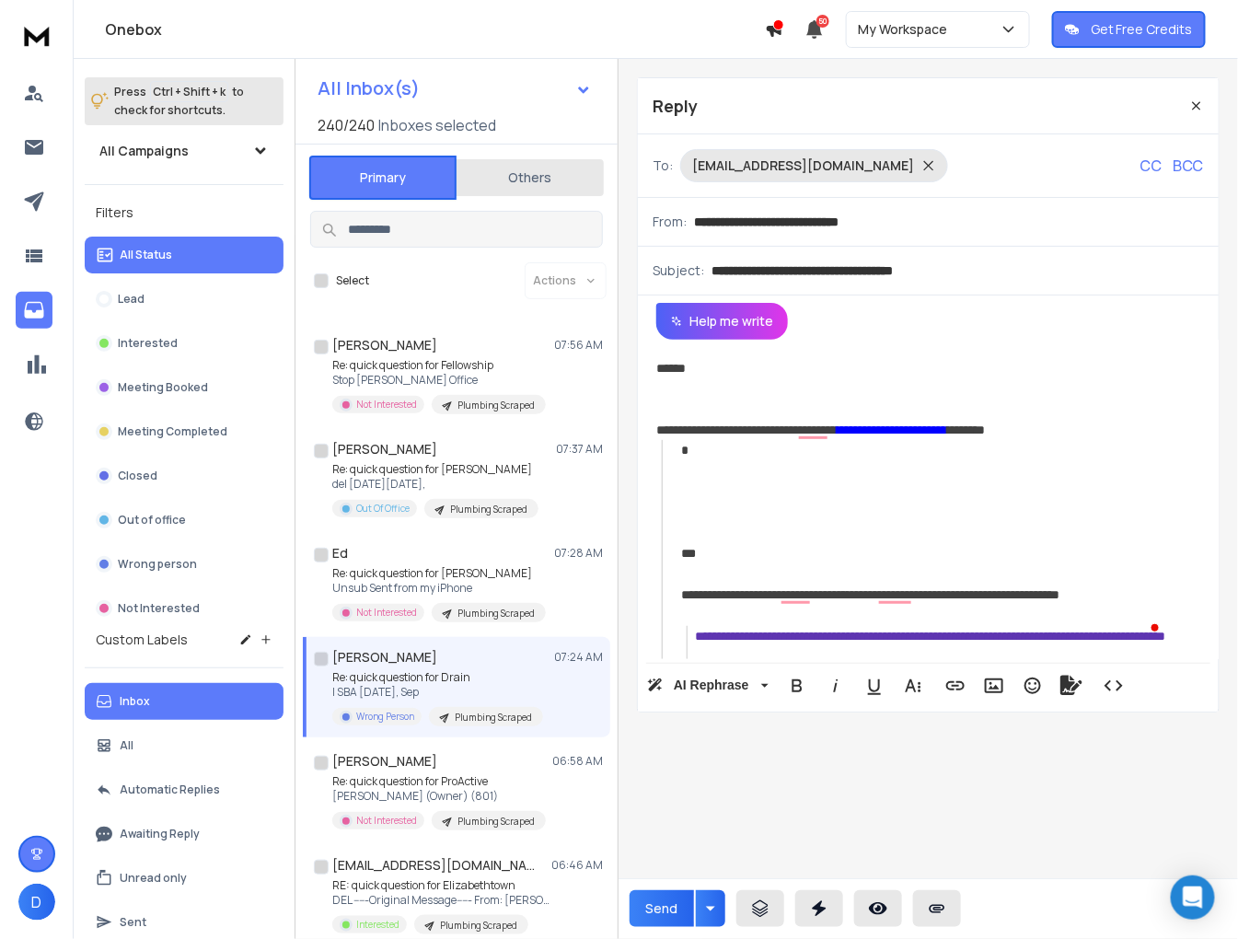
click at [724, 365] on div "******" at bounding box center [910, 368] width 508 height 20
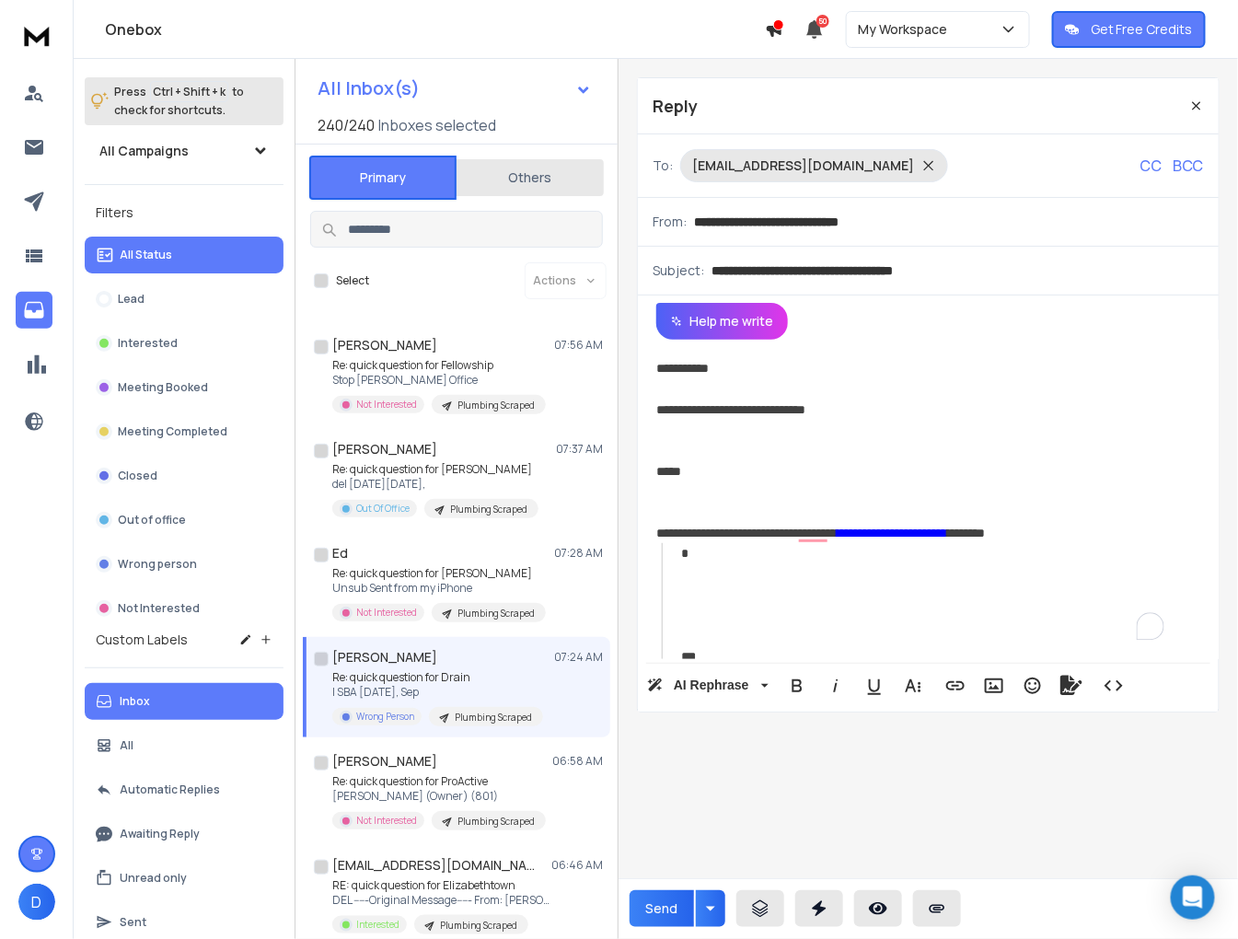
click at [663, 907] on button "Send" at bounding box center [662, 908] width 64 height 37
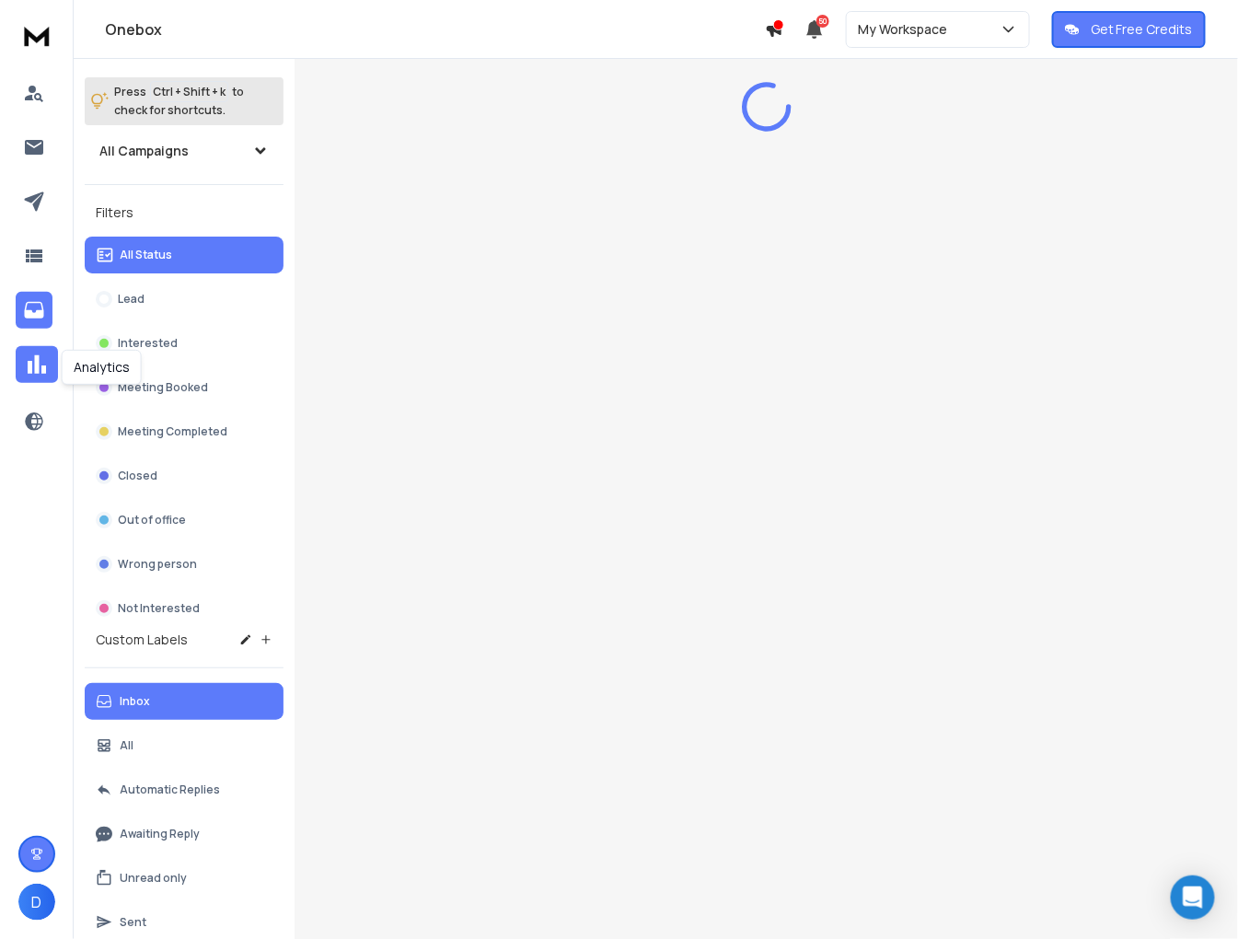
click at [38, 374] on icon at bounding box center [37, 364] width 18 height 18
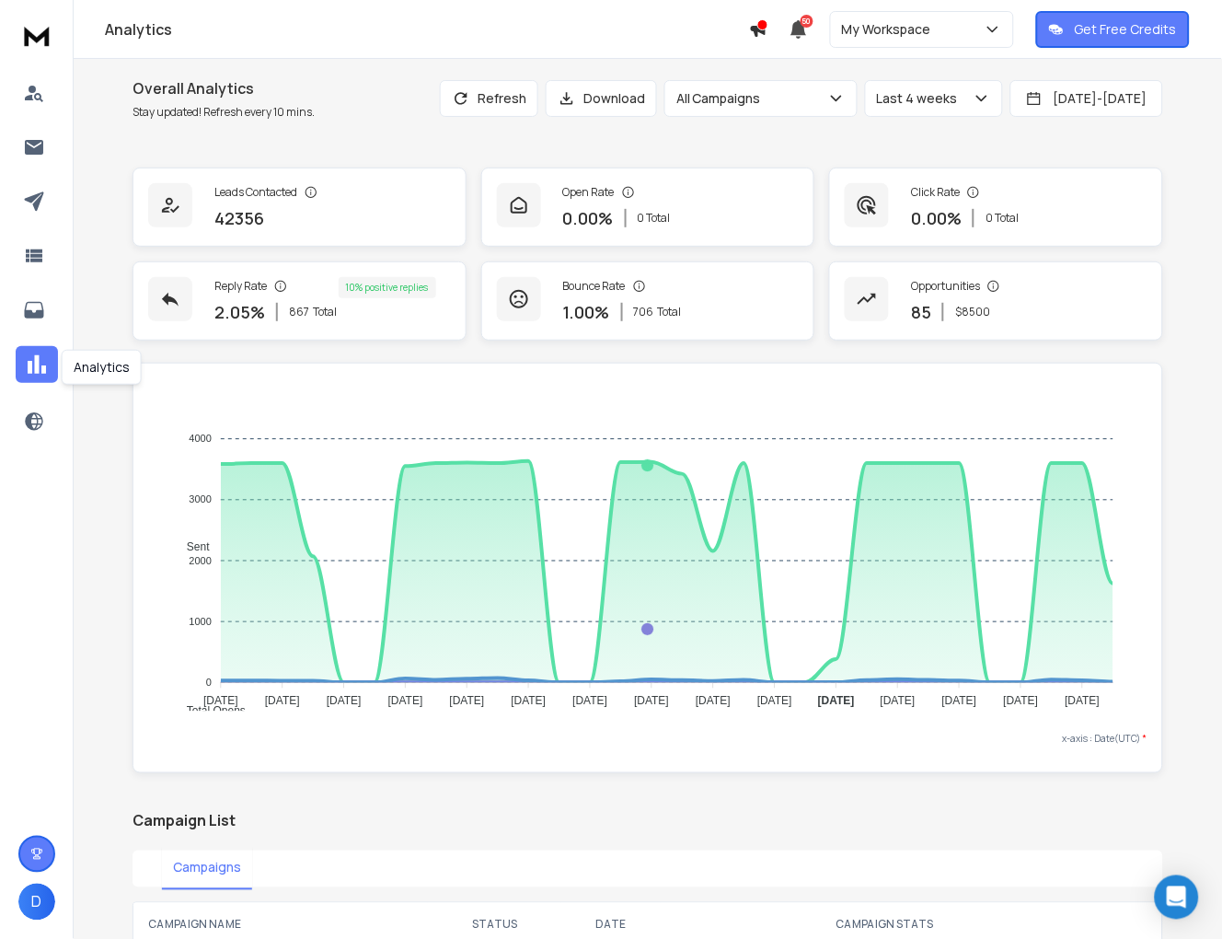
drag, startPoint x: 38, startPoint y: 363, endPoint x: 34, endPoint y: 345, distance: 17.9
click at [38, 362] on icon at bounding box center [37, 364] width 18 height 18
click at [33, 313] on icon at bounding box center [34, 310] width 22 height 22
